Goal: Task Accomplishment & Management: Manage account settings

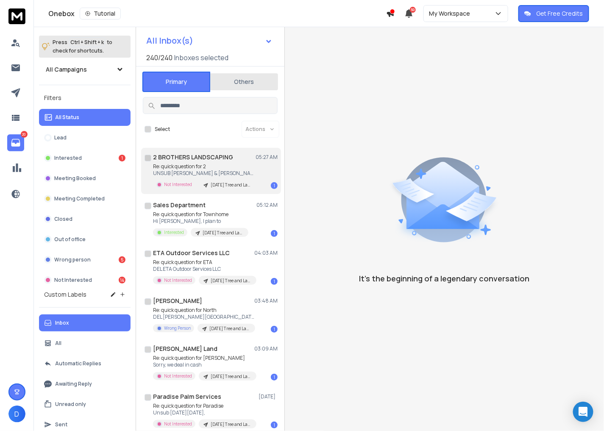
click at [198, 162] on div "2 BROTHERS LANDSCAPING 05:27 AM Re: quick question for 2 UNSUB [PERSON_NAME] & …" at bounding box center [215, 171] width 125 height 36
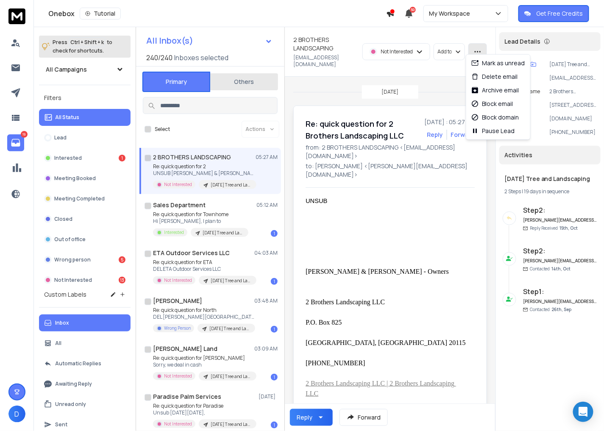
click at [487, 43] on button "button" at bounding box center [477, 51] width 19 height 17
click at [496, 107] on div "Block email" at bounding box center [492, 104] width 42 height 8
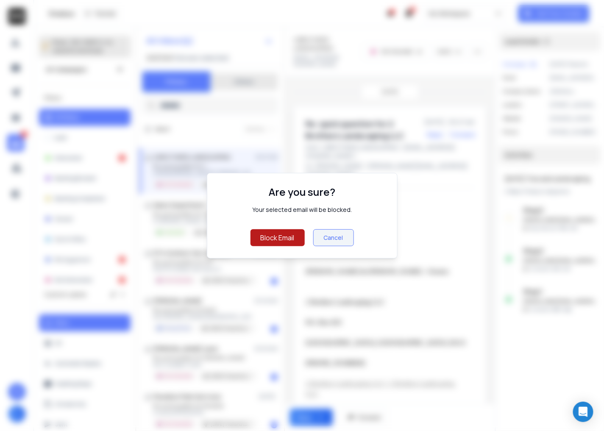
click at [275, 235] on button "Block Email" at bounding box center [277, 237] width 54 height 17
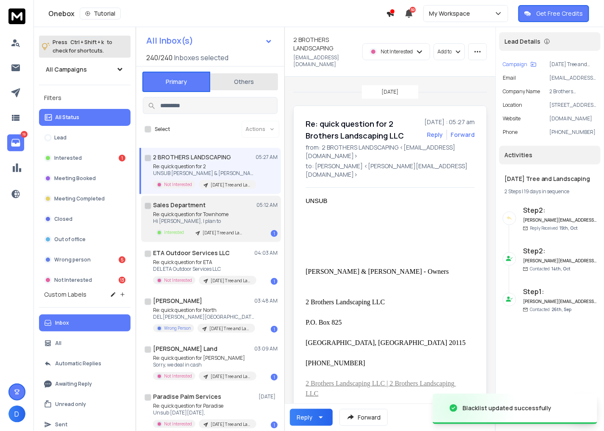
click at [215, 211] on p "Re: quick question for Townhome" at bounding box center [200, 214] width 95 height 7
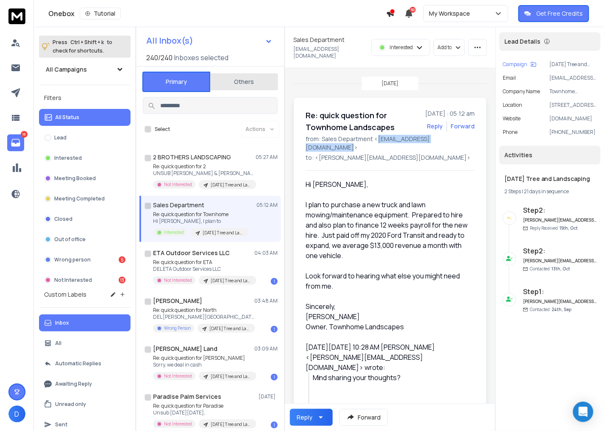
drag, startPoint x: 374, startPoint y: 133, endPoint x: 466, endPoint y: 132, distance: 91.9
click at [466, 135] on p "from: Sales Department <[EMAIL_ADDRESS][DOMAIN_NAME]>" at bounding box center [389, 143] width 169 height 17
click at [468, 311] on div "[PERSON_NAME]" at bounding box center [386, 316] width 162 height 10
drag, startPoint x: 343, startPoint y: 132, endPoint x: 437, endPoint y: 133, distance: 93.6
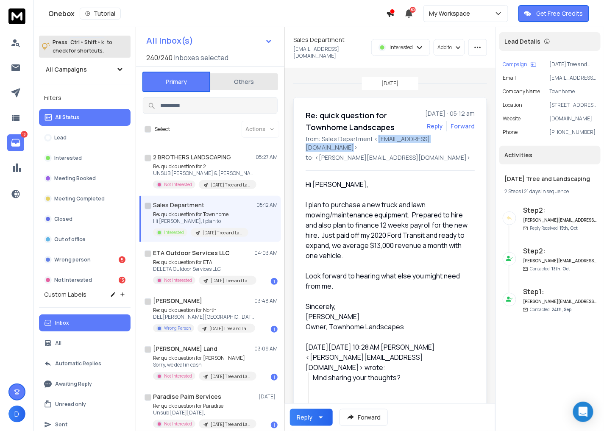
click at [437, 135] on p "from: Sales Department <[EMAIL_ADDRESS][DOMAIN_NAME]>" at bounding box center [389, 143] width 169 height 17
copy p "[EMAIL_ADDRESS][DOMAIN_NAME]"
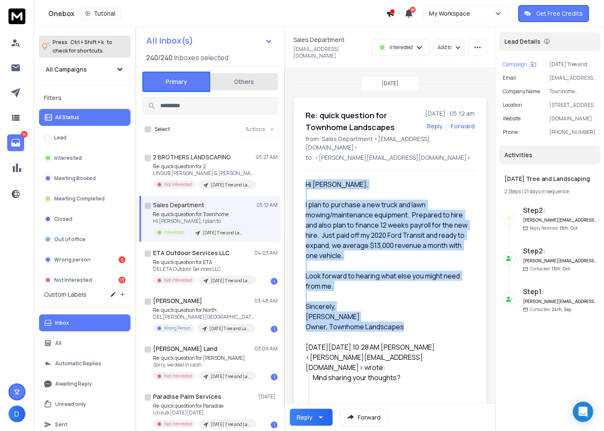
drag, startPoint x: 374, startPoint y: 293, endPoint x: 272, endPoint y: 170, distance: 159.4
copy div "Hi [PERSON_NAME], I plan to purchase a new truck and lawn mowing/maintenance eq…"
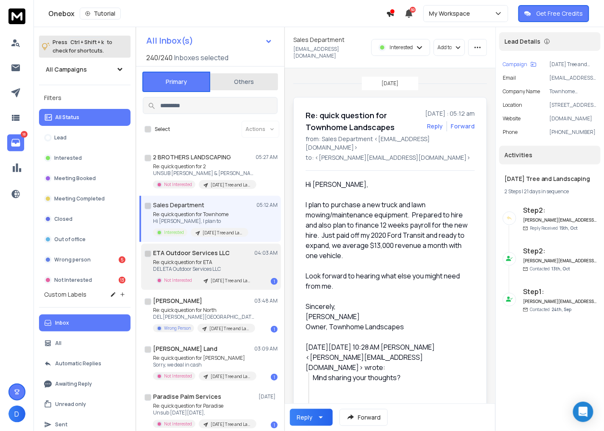
click at [204, 259] on p "Re: quick question for ETA" at bounding box center [204, 262] width 102 height 7
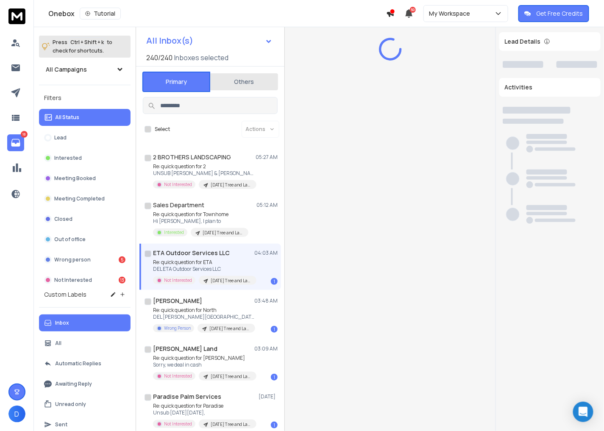
scroll to position [0, 0]
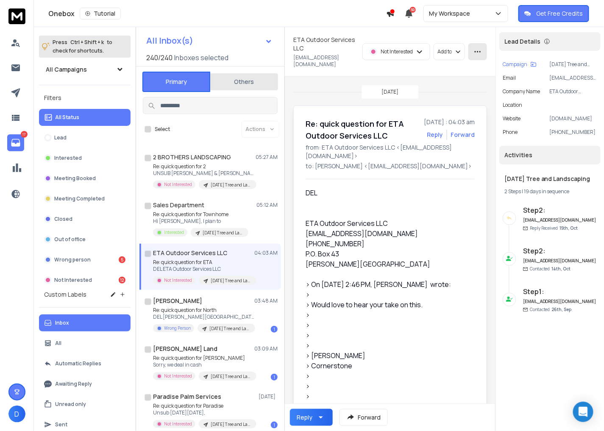
click at [481, 48] on icon "button" at bounding box center [477, 52] width 8 height 8
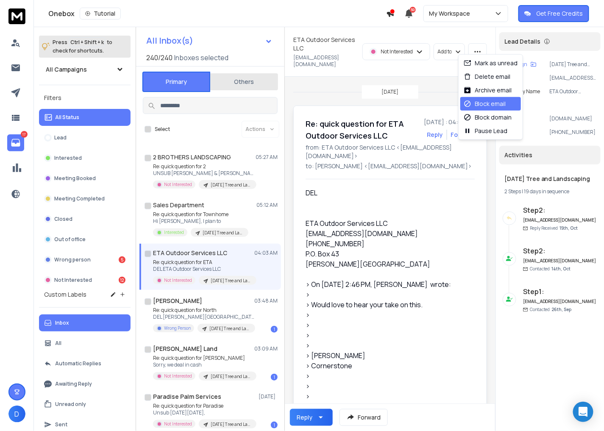
click at [491, 100] on div "Block email" at bounding box center [484, 104] width 42 height 8
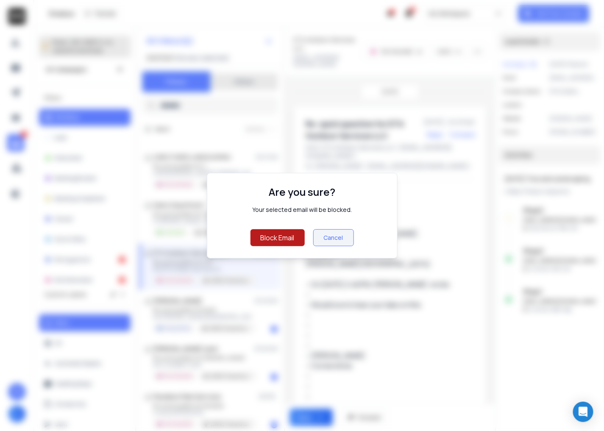
click at [288, 235] on button "Block Email" at bounding box center [277, 237] width 54 height 17
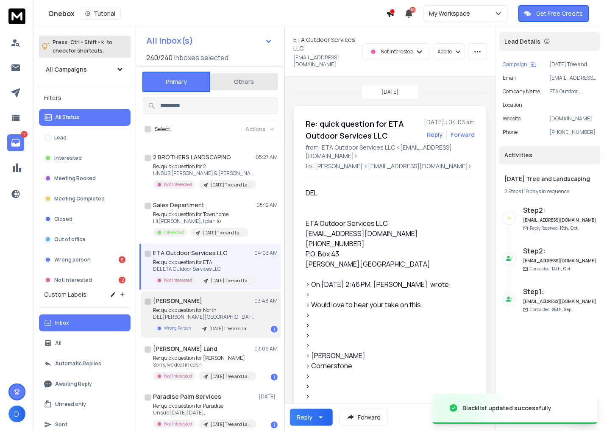
click at [247, 303] on div "[PERSON_NAME] 03:48 AM" at bounding box center [215, 300] width 125 height 8
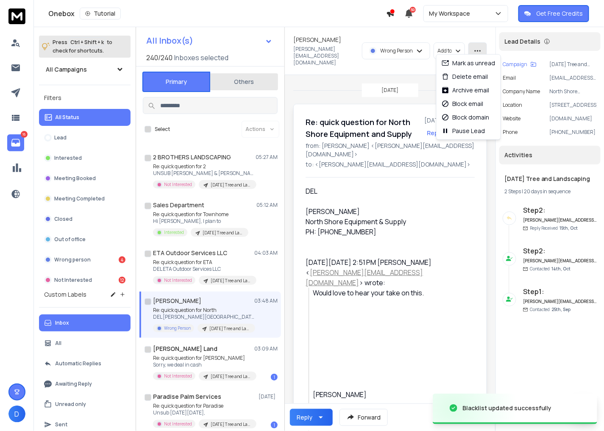
click at [481, 47] on icon "button" at bounding box center [477, 51] width 8 height 8
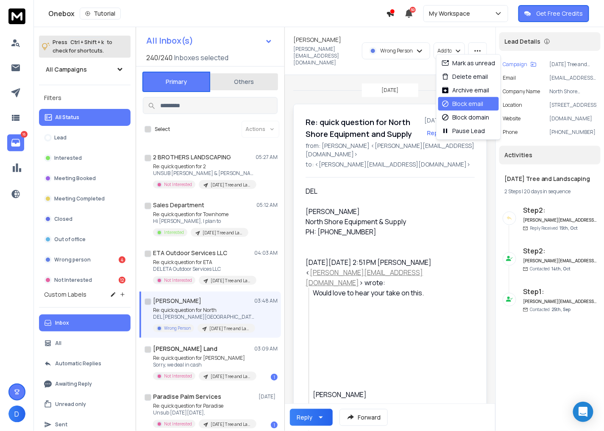
click at [468, 101] on div "Block email" at bounding box center [462, 104] width 42 height 8
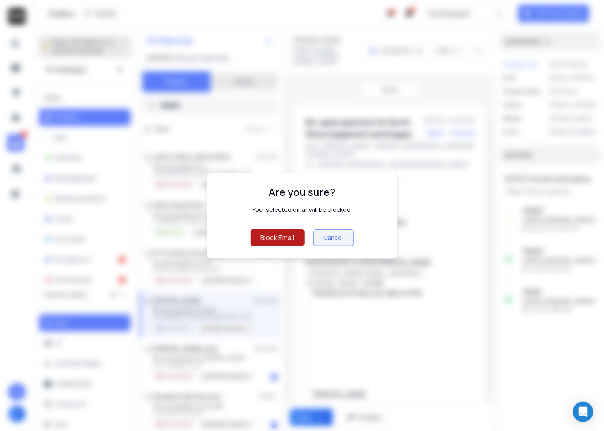
click at [278, 240] on button "Block Email" at bounding box center [277, 237] width 54 height 17
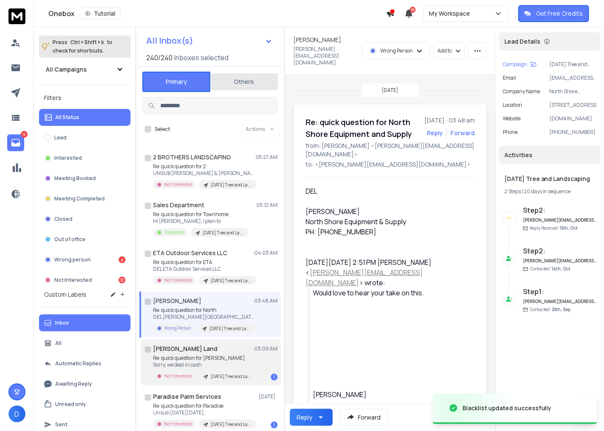
click at [213, 349] on div "[PERSON_NAME] Land 03:09 AM" at bounding box center [215, 348] width 125 height 8
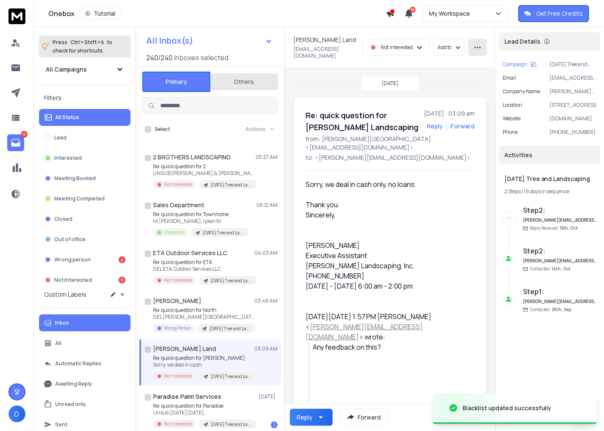
click at [481, 44] on icon "button" at bounding box center [477, 48] width 8 height 8
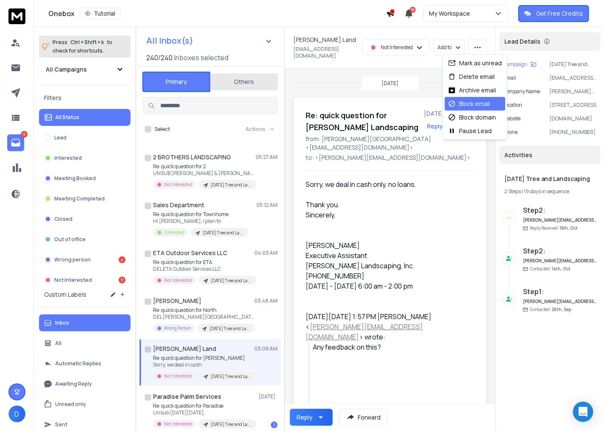
click at [470, 102] on div "Block email" at bounding box center [469, 104] width 42 height 8
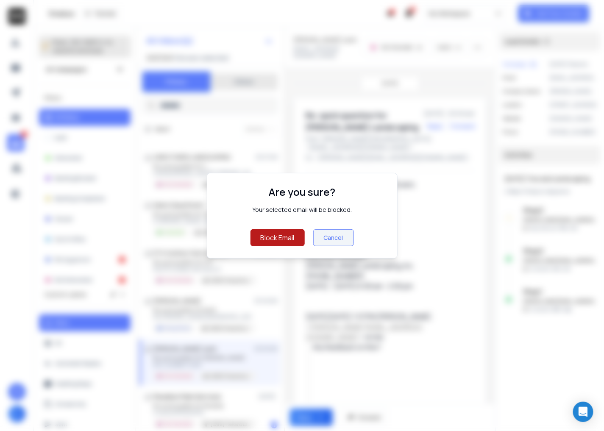
click at [282, 235] on button "Block Email" at bounding box center [277, 237] width 54 height 17
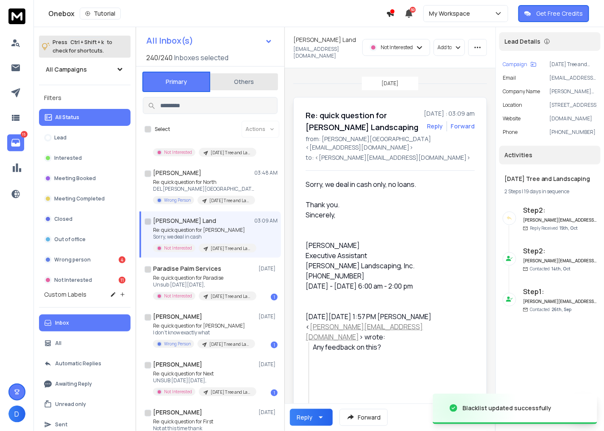
scroll to position [141, 0]
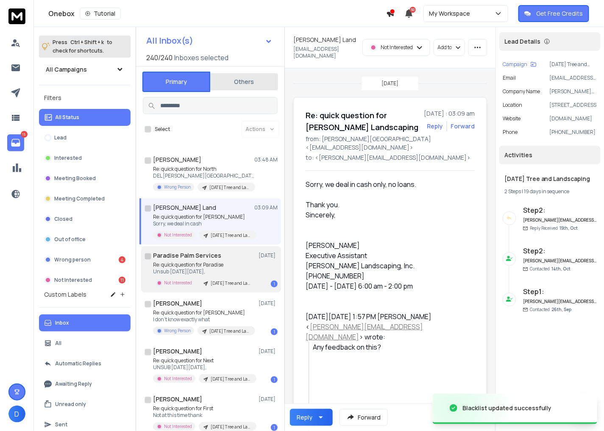
click at [224, 260] on div "Paradise Palm Services [DATE] Re: quick question for Paradise Unsub [DATE][DATE…" at bounding box center [215, 269] width 125 height 36
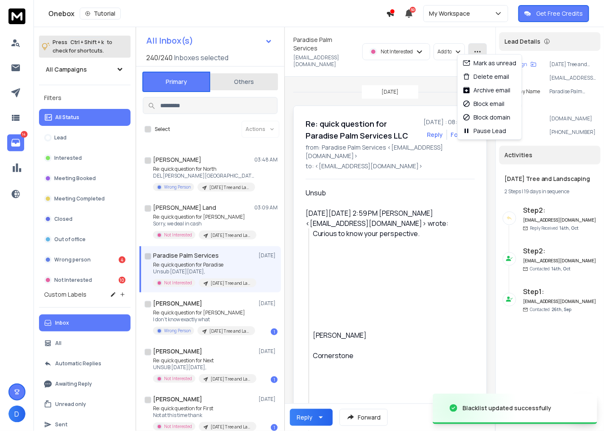
click at [481, 48] on icon "button" at bounding box center [477, 52] width 8 height 8
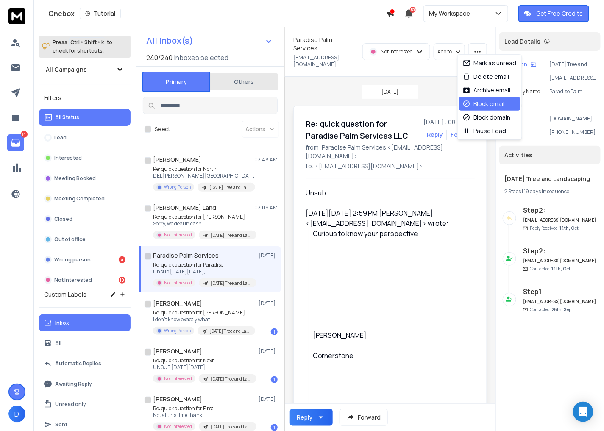
click at [483, 100] on div "Block email" at bounding box center [483, 104] width 42 height 8
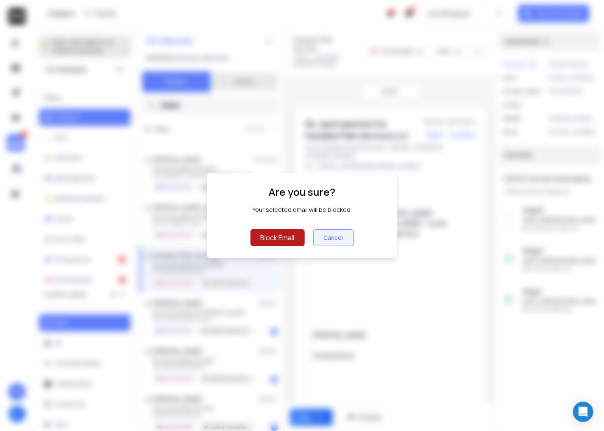
click at [288, 241] on button "Block Email" at bounding box center [277, 237] width 54 height 17
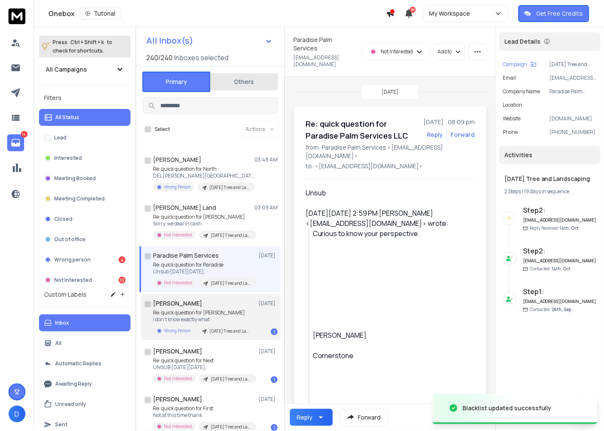
click at [225, 314] on p "Re: quick question for [PERSON_NAME]" at bounding box center [204, 312] width 102 height 7
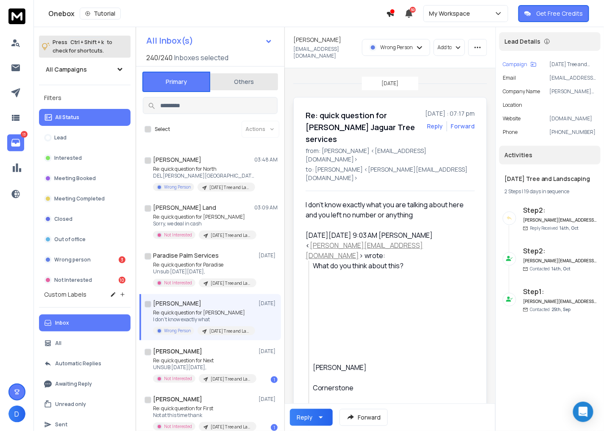
scroll to position [188, 0]
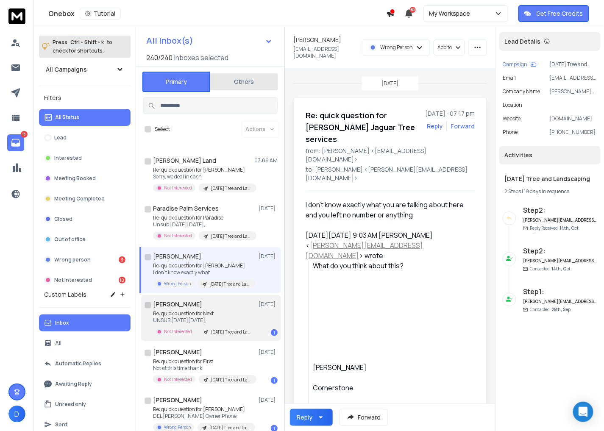
drag, startPoint x: 181, startPoint y: 313, endPoint x: 187, endPoint y: 313, distance: 5.5
click at [182, 313] on p "Re: quick question for Next" at bounding box center [204, 313] width 102 height 7
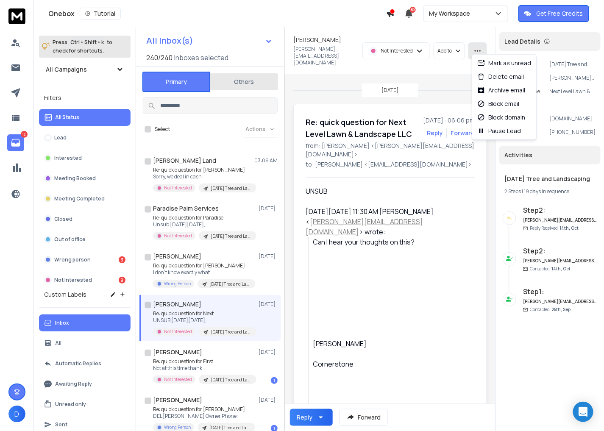
click at [481, 47] on icon "button" at bounding box center [477, 51] width 8 height 8
click at [513, 98] on div "Block email" at bounding box center [503, 104] width 61 height 14
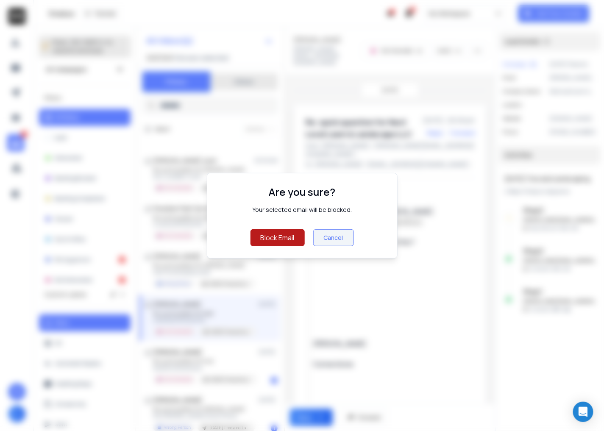
click at [298, 236] on button "Block Email" at bounding box center [277, 237] width 54 height 17
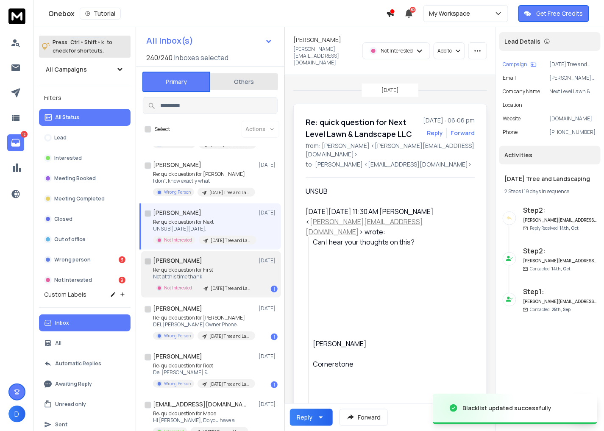
scroll to position [282, 0]
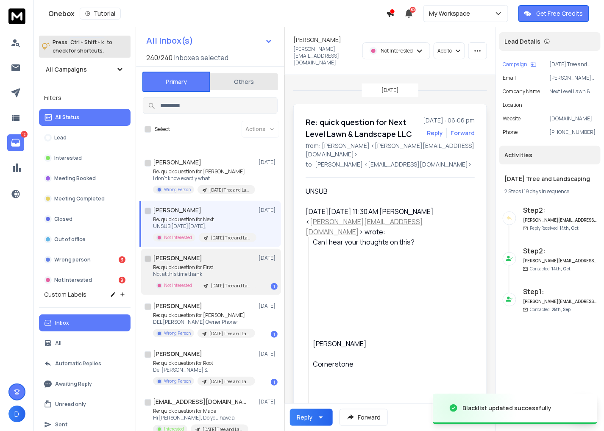
click at [221, 272] on p "Not at this time thank" at bounding box center [204, 274] width 102 height 7
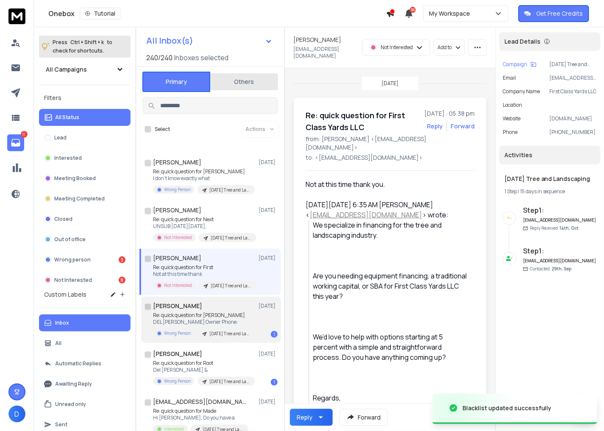
click at [219, 310] on div "[PERSON_NAME] [DATE] Re: quick question for [PERSON_NAME] DEL [PERSON_NAME] Own…" at bounding box center [215, 320] width 125 height 36
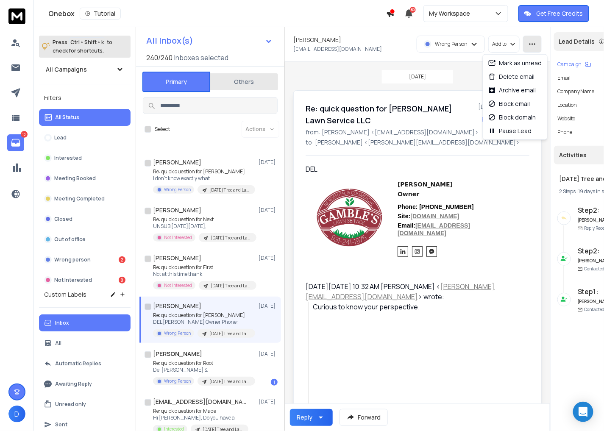
click at [534, 45] on icon "button" at bounding box center [532, 44] width 8 height 8
click at [504, 103] on div "Block email" at bounding box center [509, 104] width 42 height 8
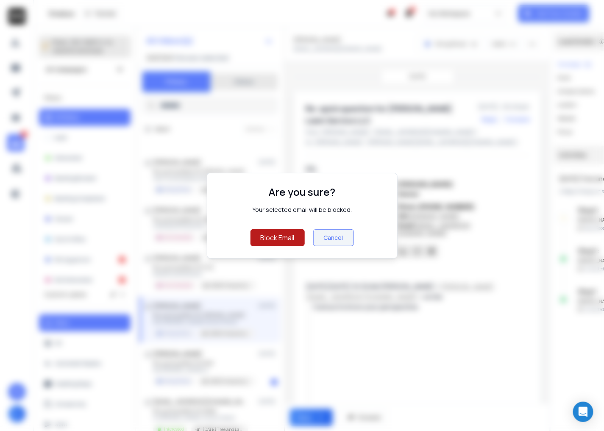
click at [274, 234] on button "Block Email" at bounding box center [277, 237] width 54 height 17
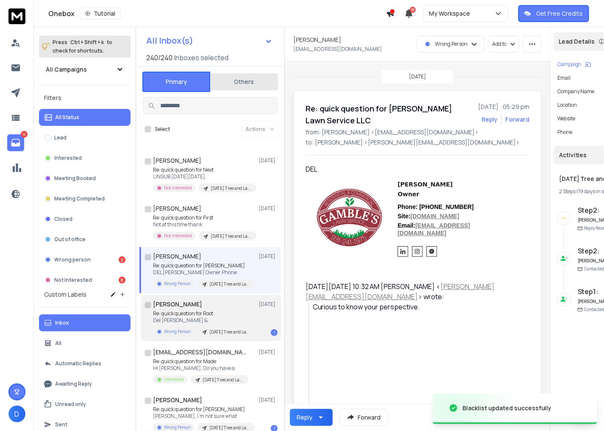
scroll to position [376, 0]
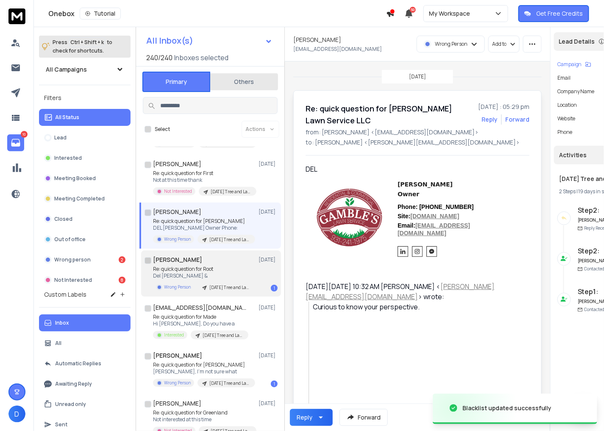
click at [226, 267] on p "Re: quick question for Root" at bounding box center [204, 269] width 102 height 7
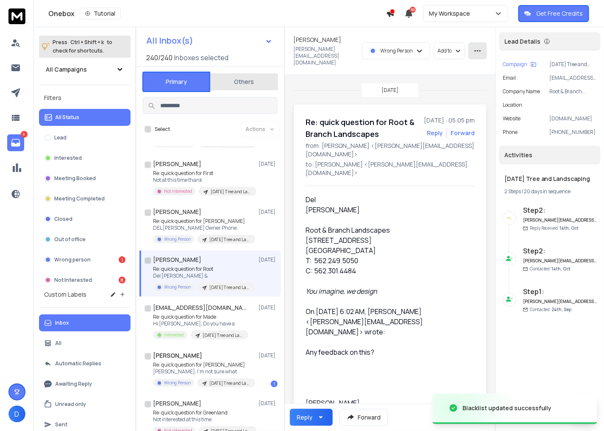
click at [481, 47] on icon "button" at bounding box center [477, 51] width 8 height 8
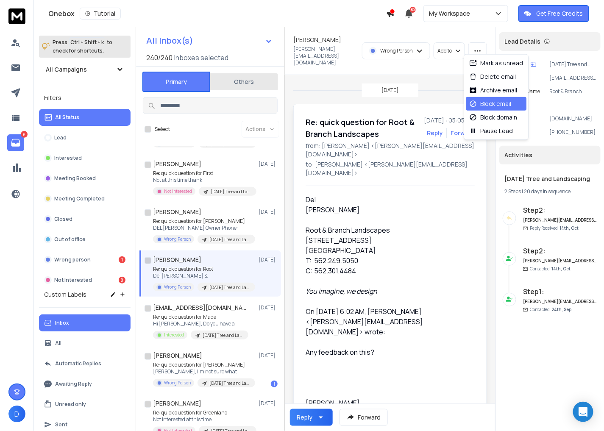
click at [502, 103] on div "Block email" at bounding box center [490, 104] width 42 height 8
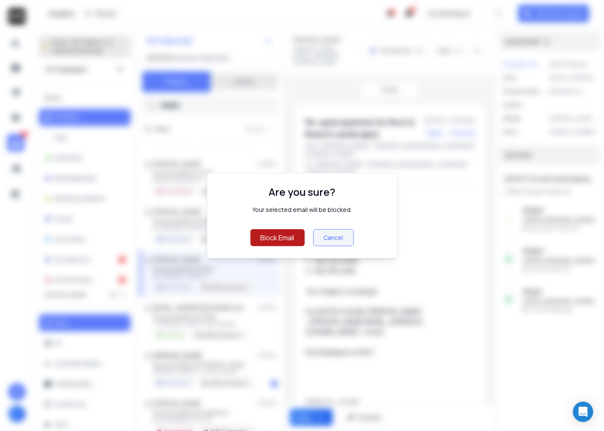
click at [275, 237] on button "Block Email" at bounding box center [277, 237] width 54 height 17
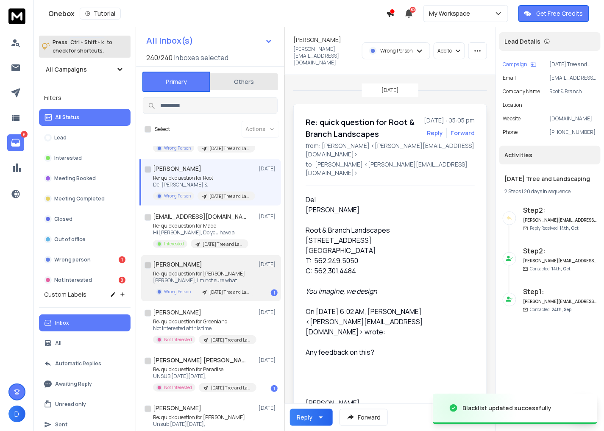
scroll to position [471, 0]
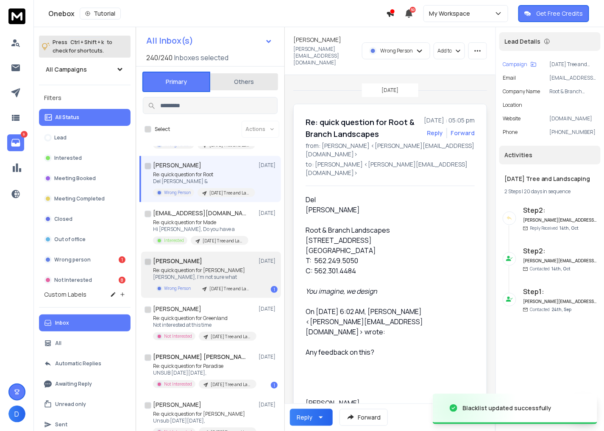
click at [210, 272] on p "Re: quick question for [PERSON_NAME]" at bounding box center [204, 270] width 102 height 7
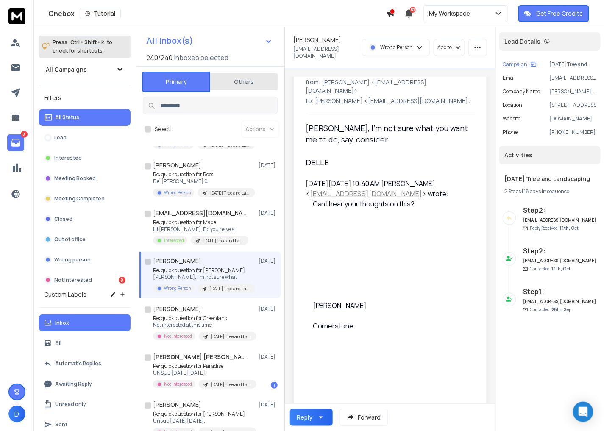
scroll to position [0, 0]
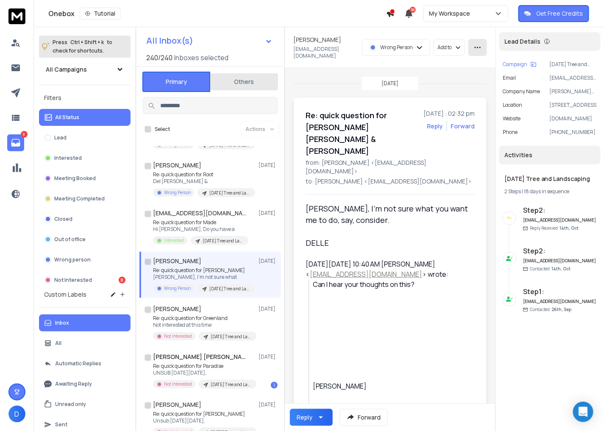
click at [487, 48] on button "button" at bounding box center [477, 47] width 19 height 17
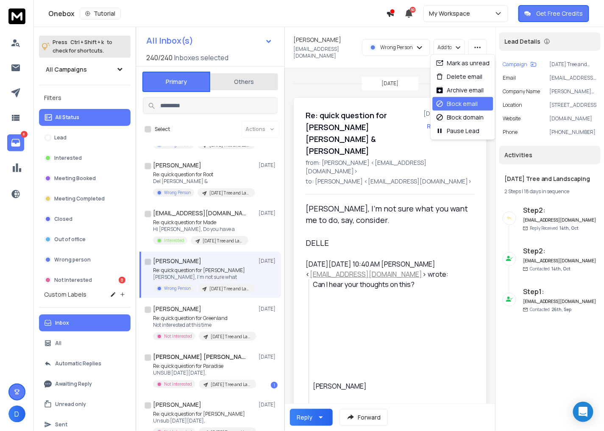
click at [463, 102] on div "Block email" at bounding box center [457, 104] width 42 height 8
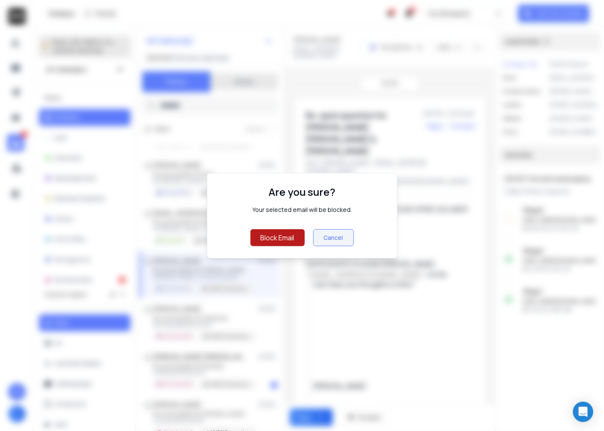
click at [278, 237] on button "Block Email" at bounding box center [277, 237] width 54 height 17
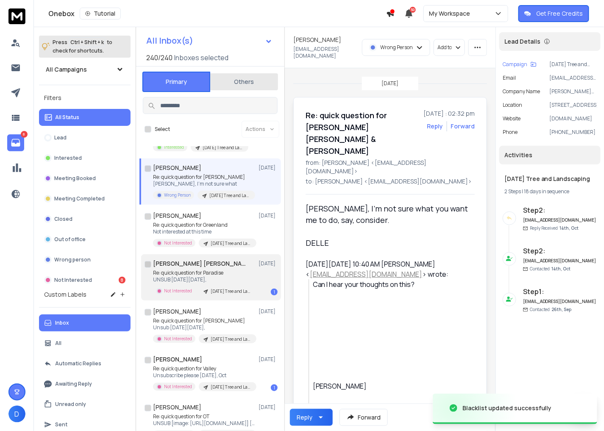
scroll to position [565, 0]
click at [201, 269] on p "Re: quick question for Paradise" at bounding box center [204, 272] width 102 height 7
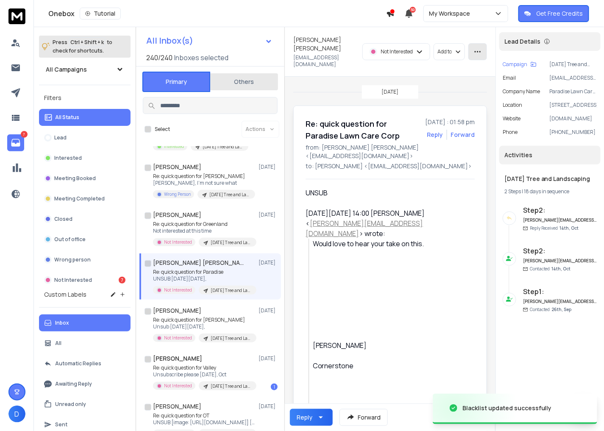
click at [481, 48] on icon "button" at bounding box center [477, 52] width 8 height 8
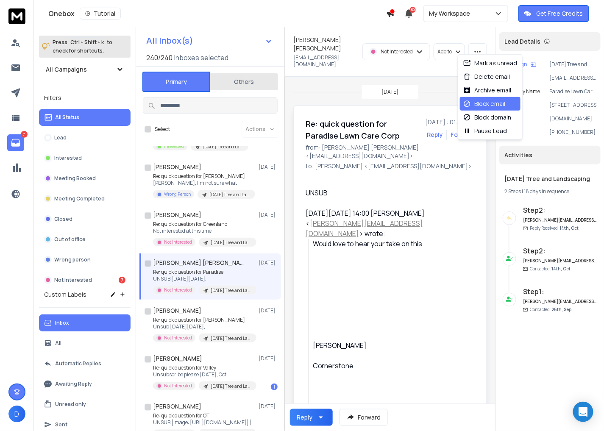
click at [487, 100] on div "Block email" at bounding box center [484, 104] width 42 height 8
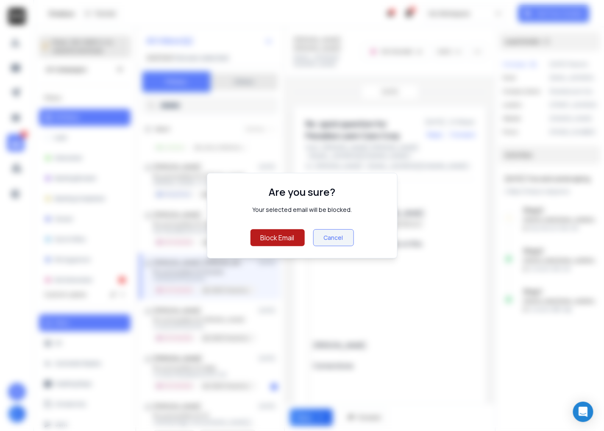
click at [270, 236] on button "Block Email" at bounding box center [277, 237] width 54 height 17
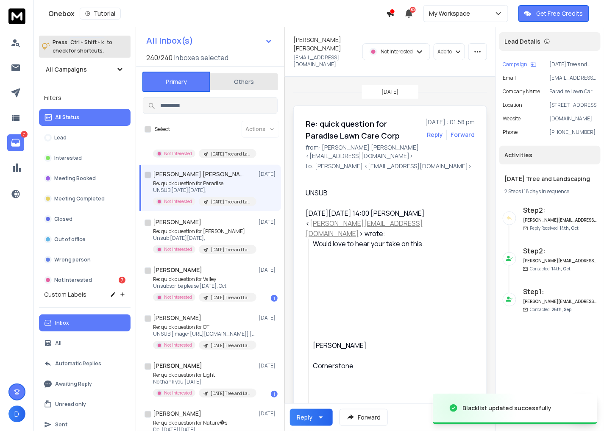
scroll to position [659, 0]
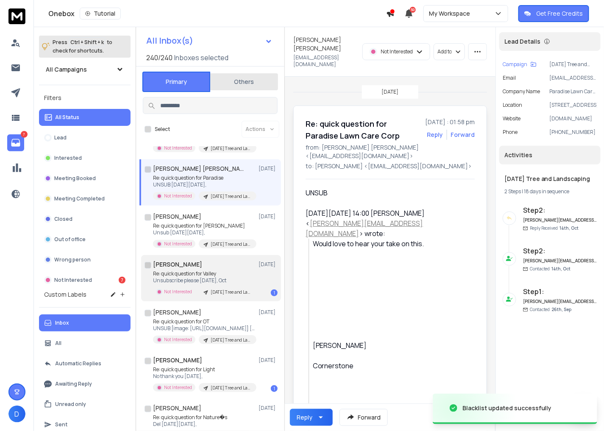
click at [231, 270] on p "Re: quick question for Valley" at bounding box center [204, 273] width 102 height 7
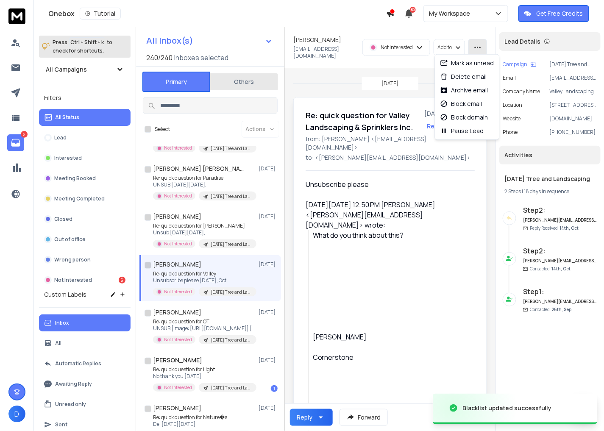
click at [481, 44] on icon "button" at bounding box center [477, 48] width 8 height 8
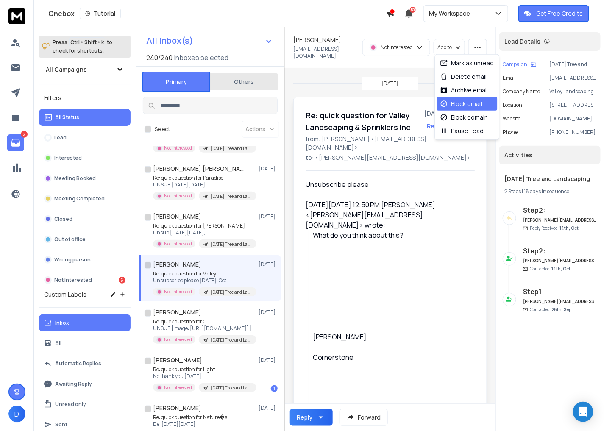
click at [471, 105] on div "Block email" at bounding box center [461, 104] width 42 height 8
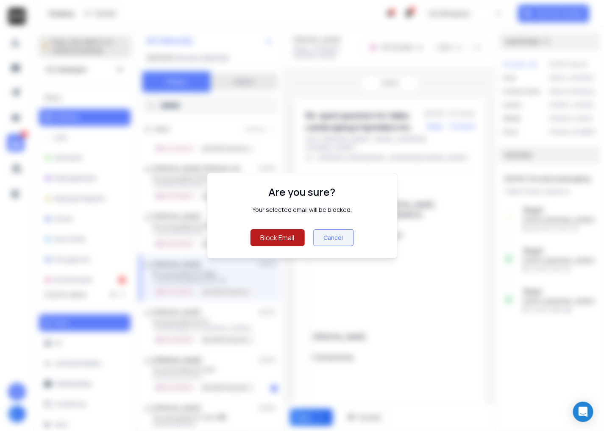
click at [274, 236] on button "Block Email" at bounding box center [277, 237] width 54 height 17
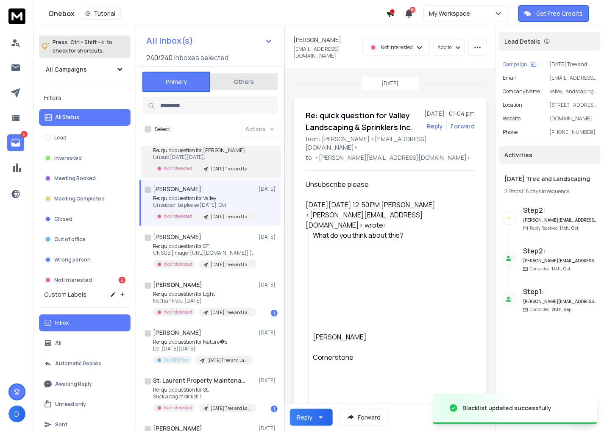
scroll to position [753, 0]
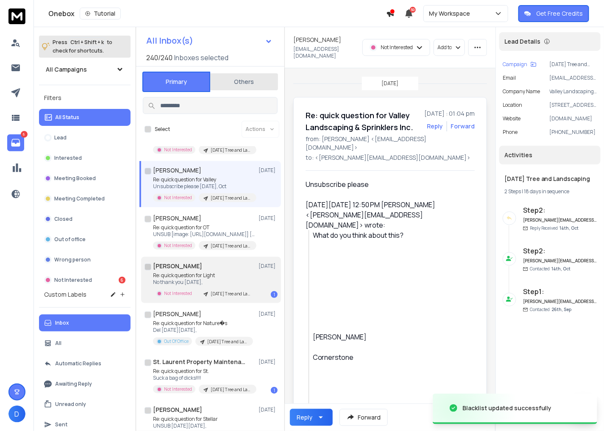
click at [206, 272] on p "Re: quick question for Light" at bounding box center [204, 275] width 102 height 7
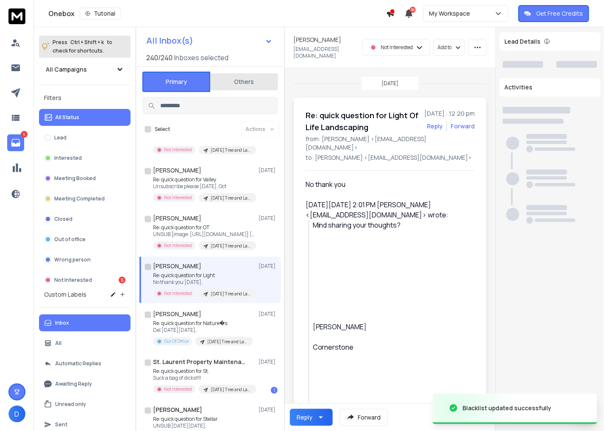
scroll to position [847, 0]
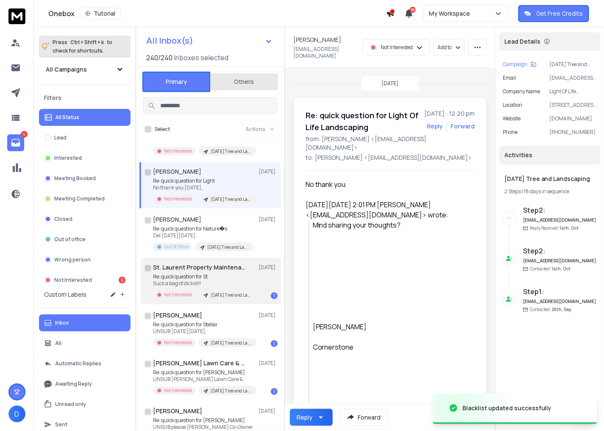
click at [205, 273] on p "Re: quick question for St." at bounding box center [204, 276] width 102 height 7
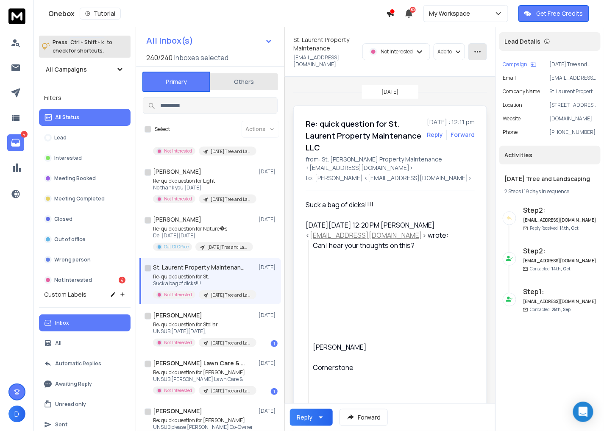
click at [487, 49] on button "button" at bounding box center [477, 51] width 19 height 17
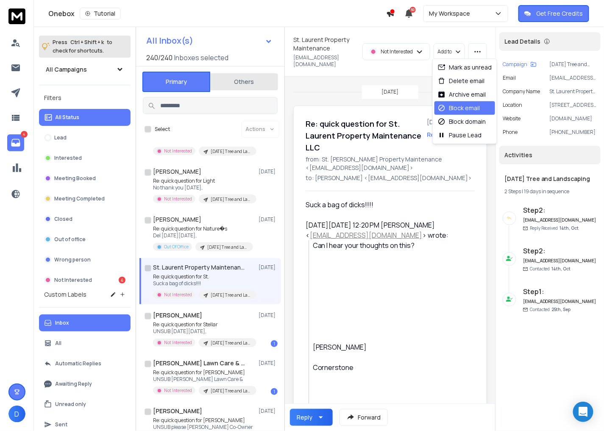
click at [464, 104] on div "Block email" at bounding box center [458, 108] width 42 height 8
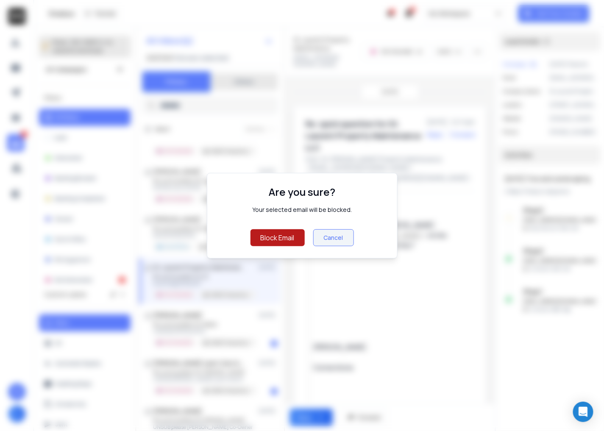
click at [266, 239] on button "Block Email" at bounding box center [277, 237] width 54 height 17
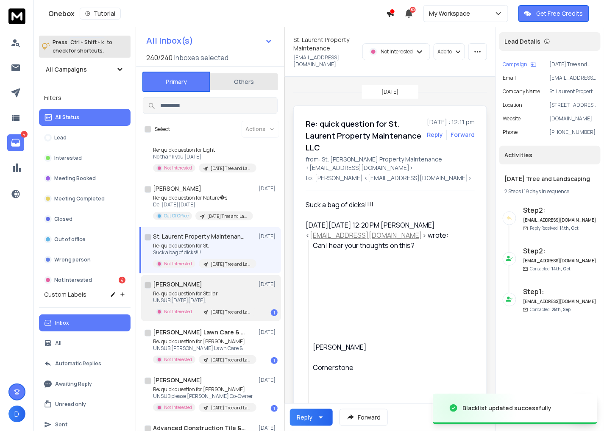
scroll to position [894, 0]
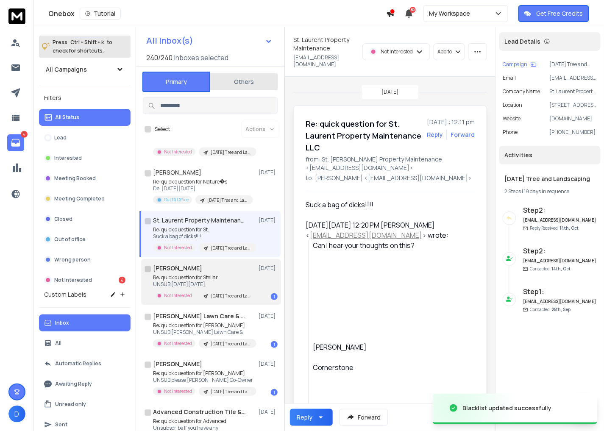
click at [208, 275] on p "Re: quick question for Stellar" at bounding box center [204, 277] width 102 height 7
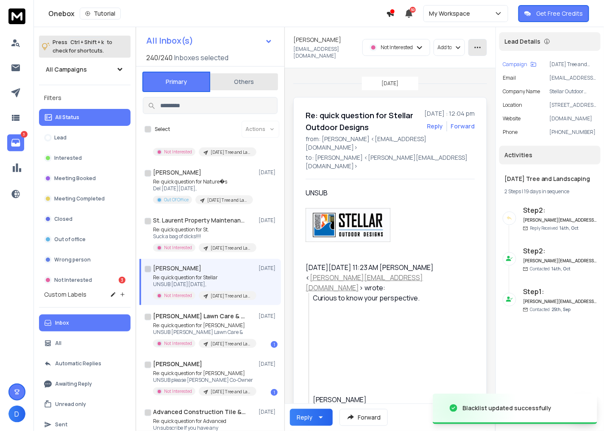
click at [487, 39] on button "button" at bounding box center [477, 47] width 19 height 17
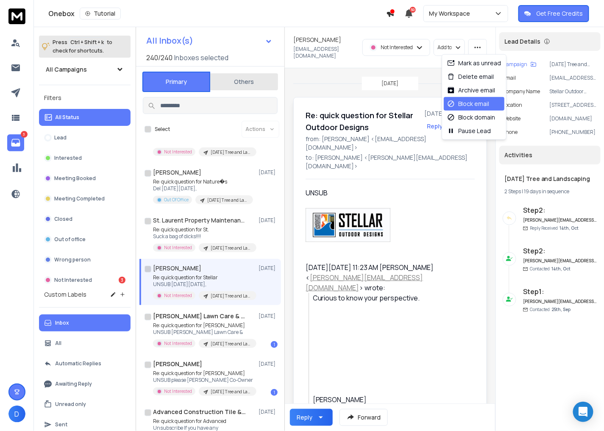
click at [463, 106] on div "Block email" at bounding box center [468, 104] width 42 height 8
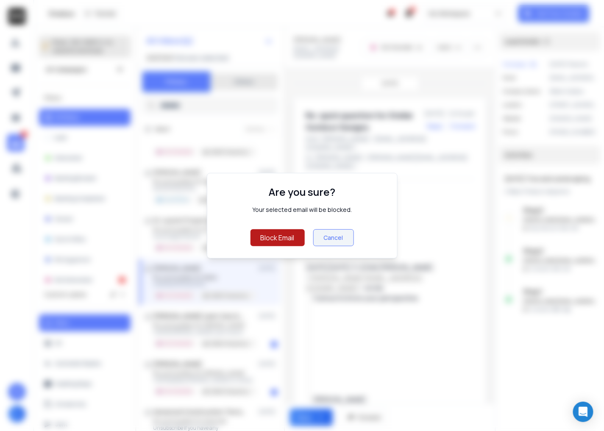
click at [265, 234] on button "Block Email" at bounding box center [277, 237] width 54 height 17
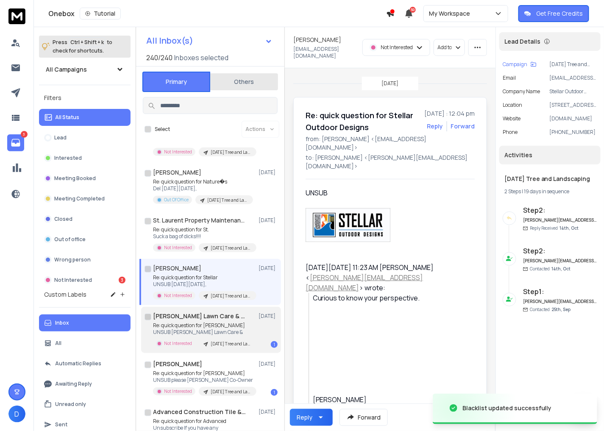
click at [225, 323] on p "Re: quick question for [PERSON_NAME]" at bounding box center [204, 325] width 102 height 7
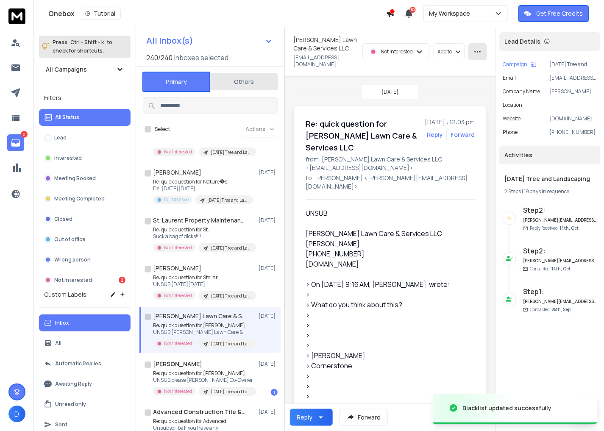
click at [481, 48] on icon "button" at bounding box center [477, 52] width 8 height 8
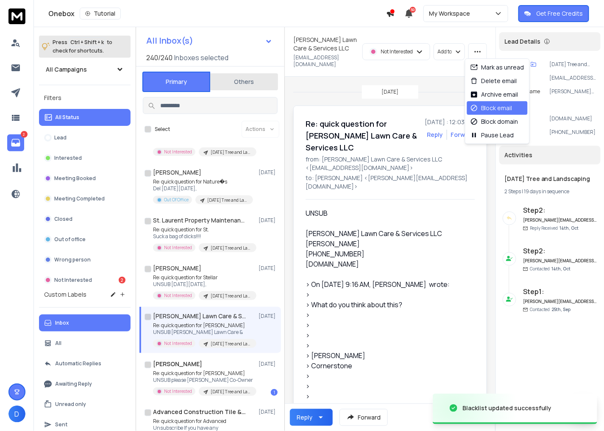
click at [484, 109] on div "Block email" at bounding box center [491, 108] width 42 height 8
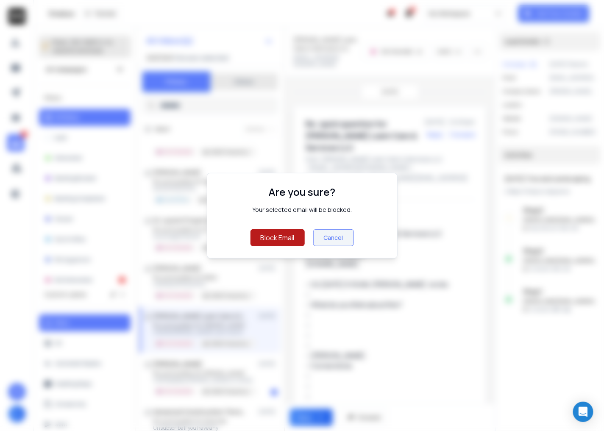
click at [257, 238] on button "Block Email" at bounding box center [277, 237] width 54 height 17
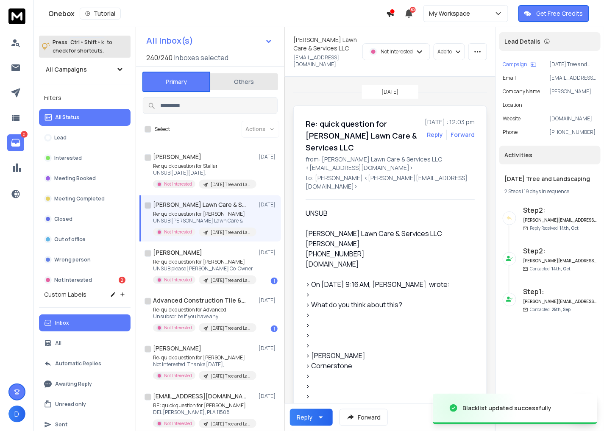
scroll to position [1035, 0]
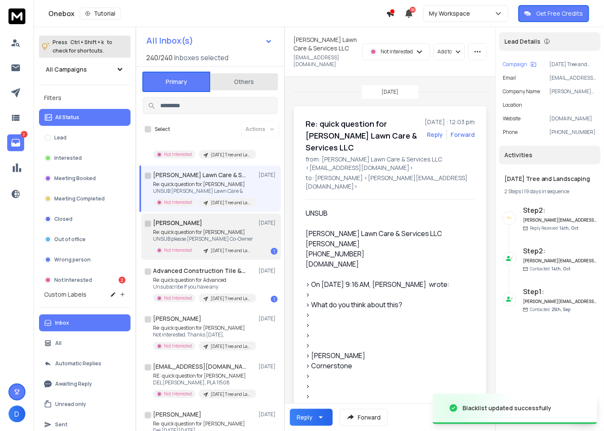
click at [256, 240] on div "Re: quick question for Antler UNSUB please [PERSON_NAME] Co-Owner Not Intereste…" at bounding box center [215, 242] width 125 height 26
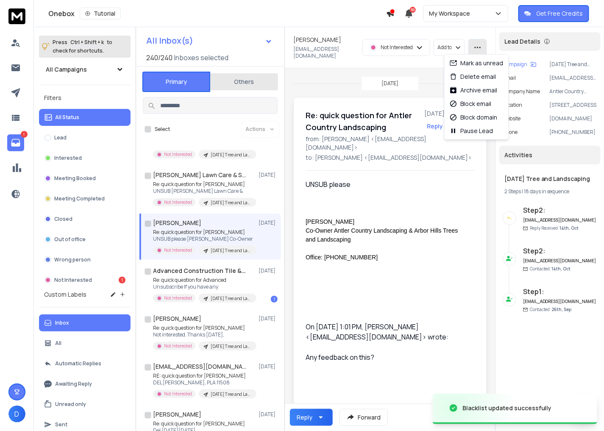
click at [487, 43] on button "button" at bounding box center [477, 47] width 19 height 17
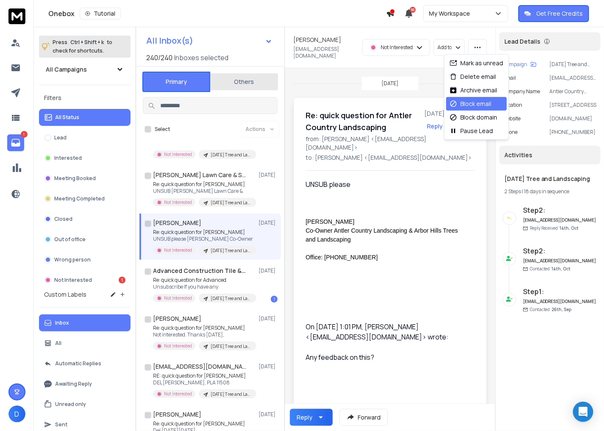
click at [469, 100] on div "Block email" at bounding box center [470, 104] width 42 height 8
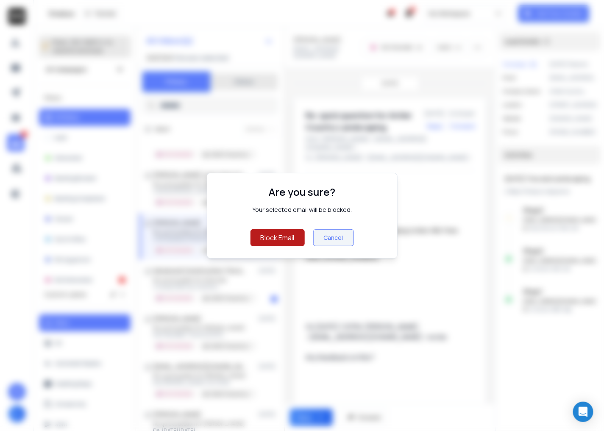
click at [285, 238] on button "Block Email" at bounding box center [277, 237] width 54 height 17
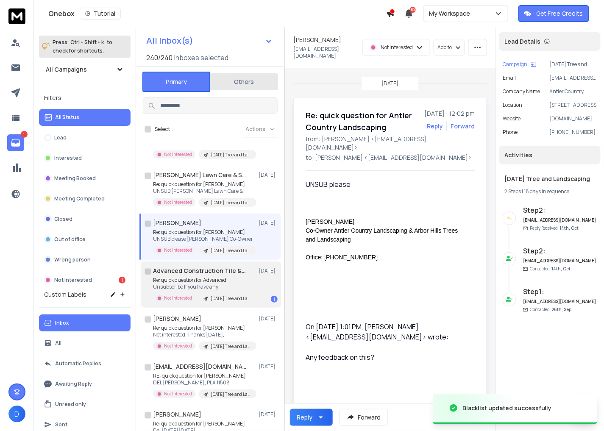
click at [221, 285] on p "Unsubscribe If you have any" at bounding box center [204, 286] width 102 height 7
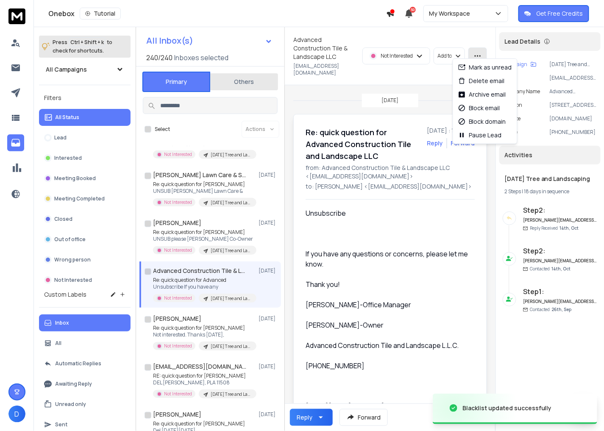
click at [481, 55] on icon "button" at bounding box center [477, 55] width 6 height 1
click at [482, 109] on div "Block email" at bounding box center [479, 108] width 42 height 8
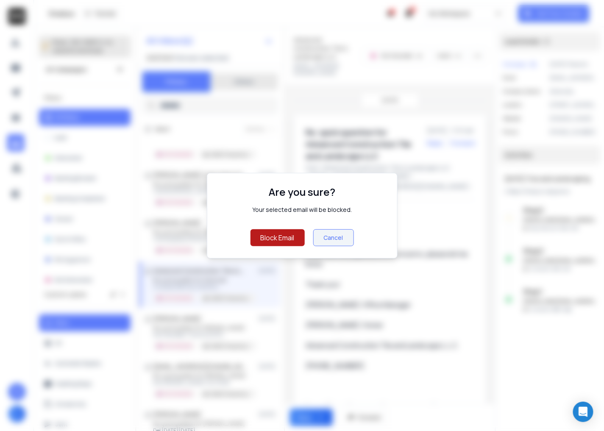
click at [277, 233] on button "Block Email" at bounding box center [277, 237] width 54 height 17
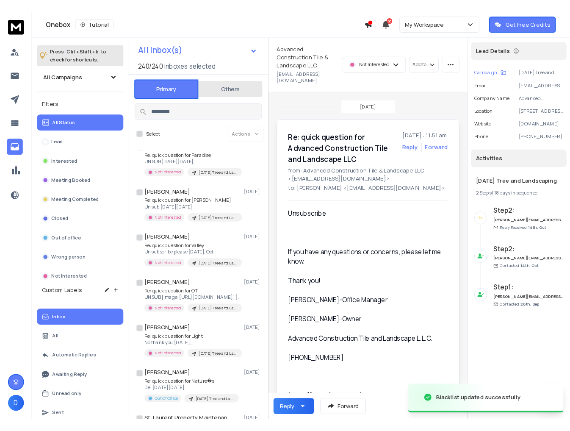
scroll to position [612, 0]
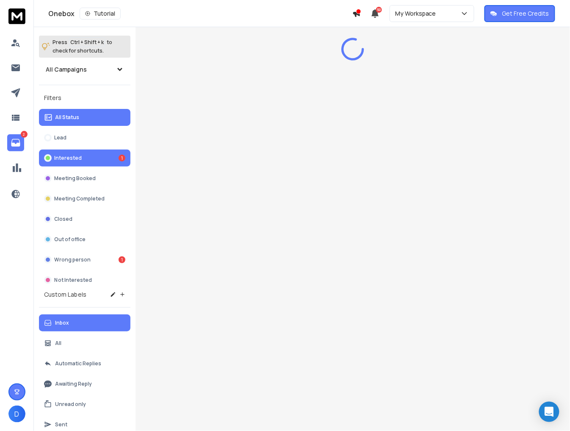
click at [75, 153] on button "Interested 1" at bounding box center [84, 157] width 91 height 17
click at [71, 114] on p "All Status" at bounding box center [67, 117] width 24 height 7
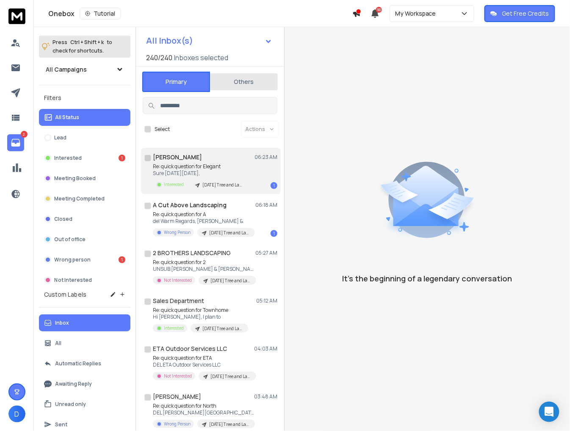
click at [208, 168] on p "Re: quick question for Elegant" at bounding box center [200, 166] width 95 height 7
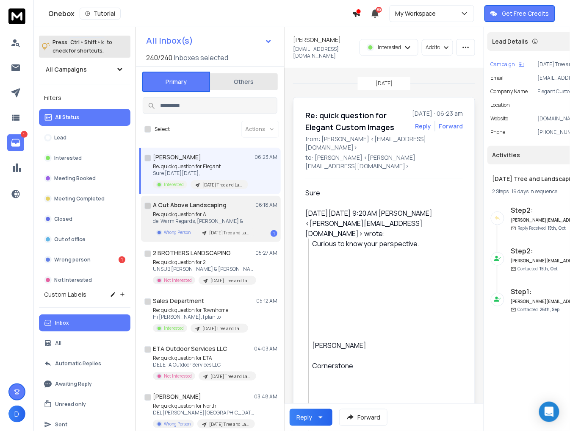
click at [200, 214] on p "Re: quick question for A" at bounding box center [204, 214] width 102 height 7
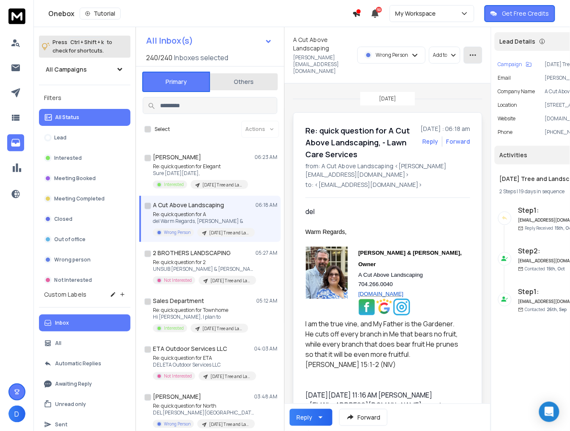
click at [477, 51] on icon "button" at bounding box center [473, 55] width 8 height 8
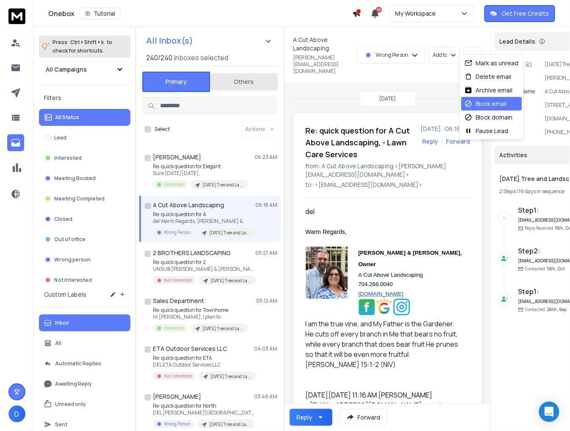
click at [489, 101] on div "Block email" at bounding box center [486, 104] width 42 height 8
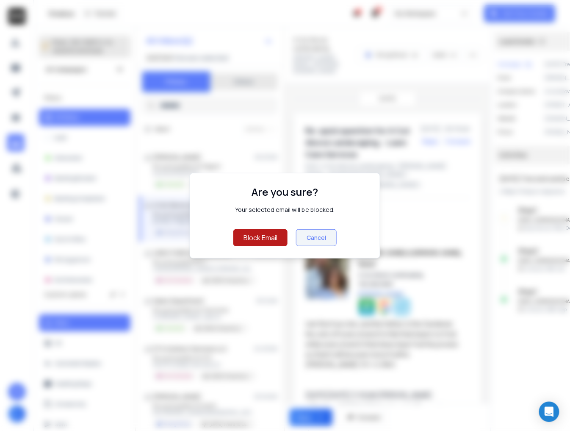
click at [277, 236] on button "Block Email" at bounding box center [260, 237] width 54 height 17
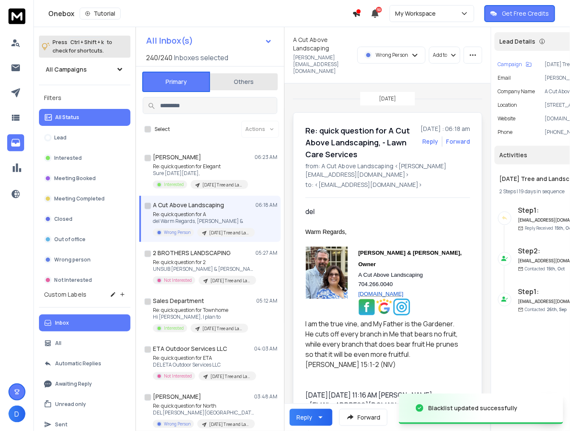
click at [82, 116] on button "All Status" at bounding box center [84, 117] width 91 height 17
